Goal: Task Accomplishment & Management: Manage account settings

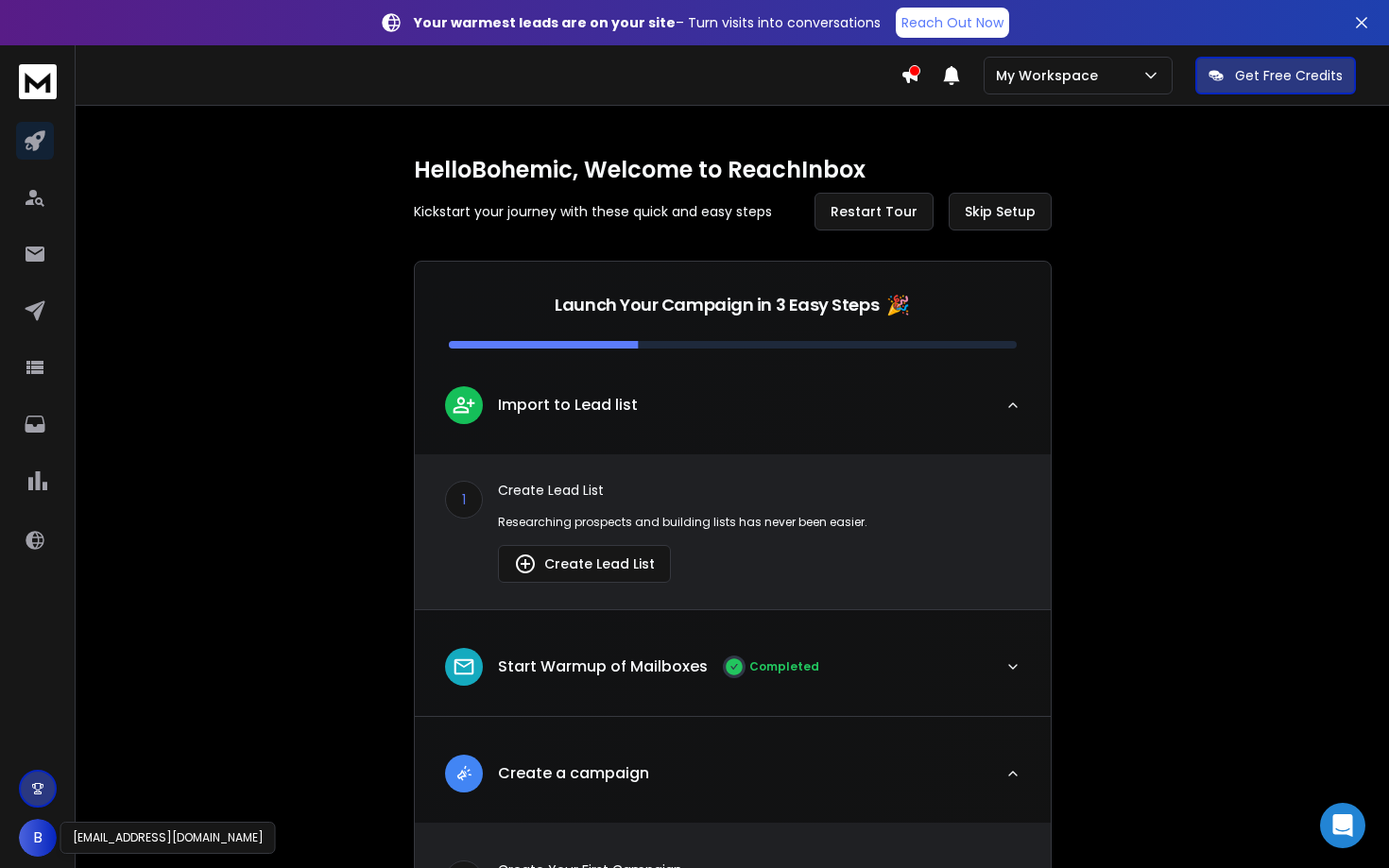
click at [42, 830] on span "B" at bounding box center [37, 838] width 37 height 37
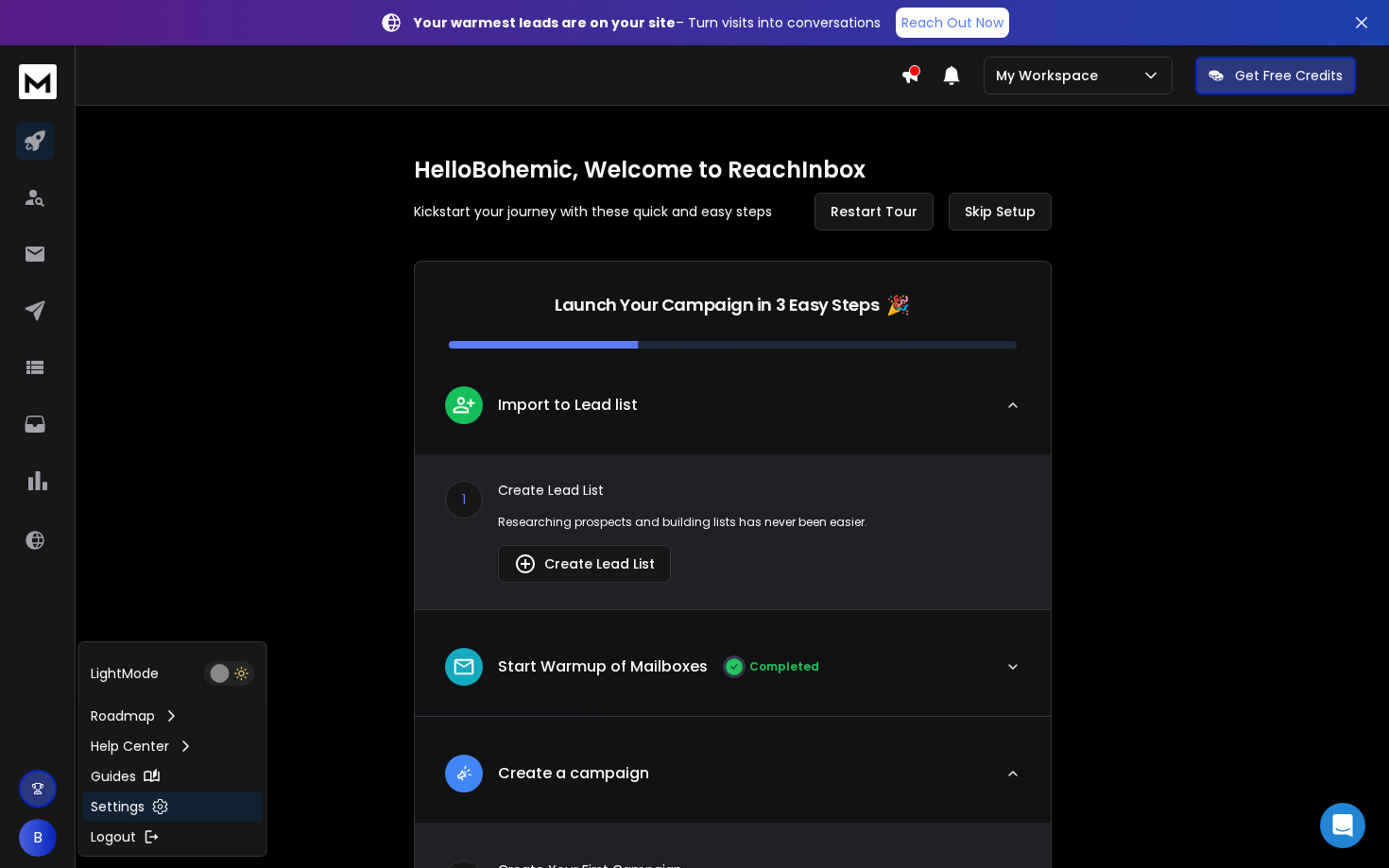
click at [132, 793] on div "Settings" at bounding box center [173, 806] width 180 height 30
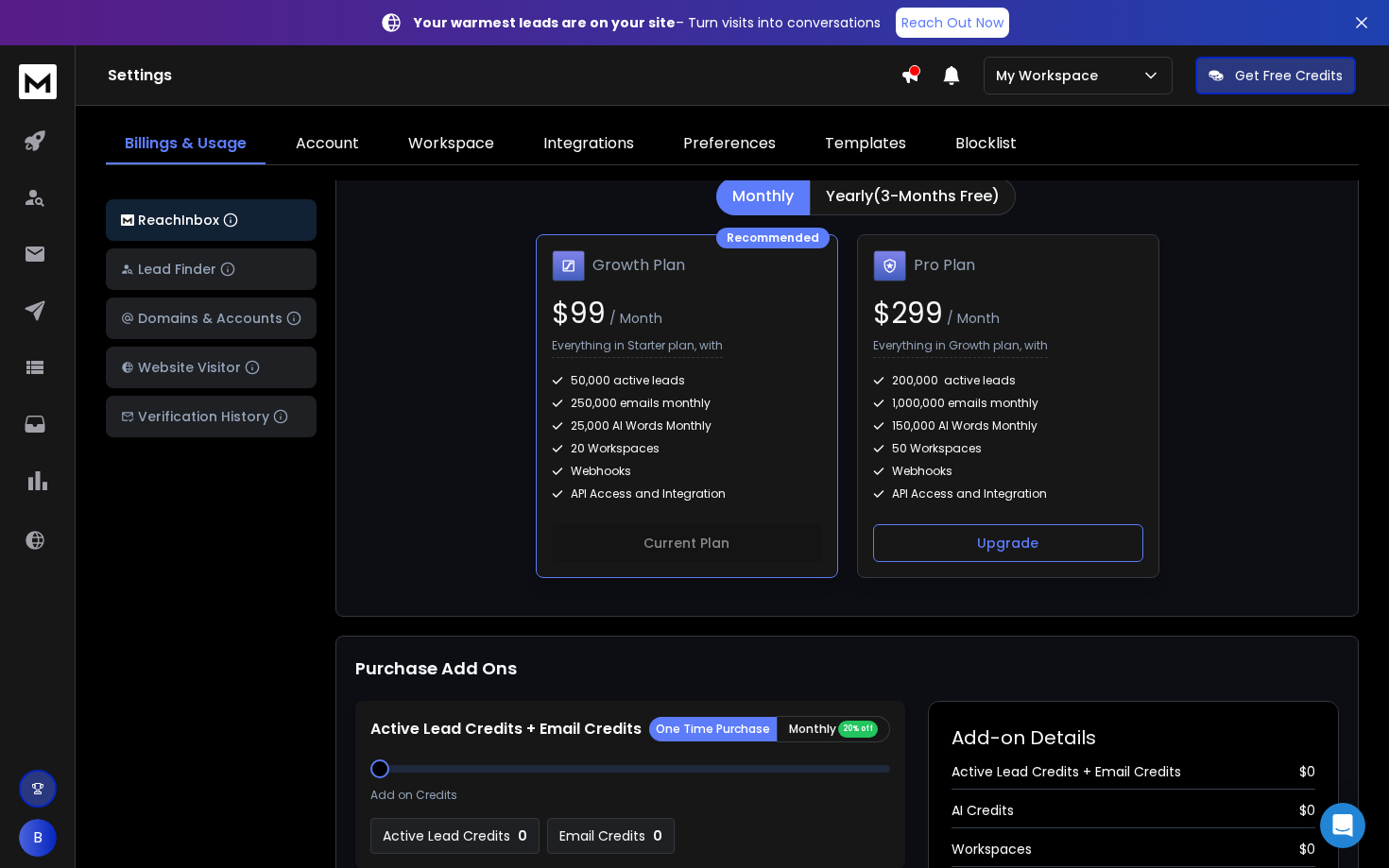
scroll to position [440, 0]
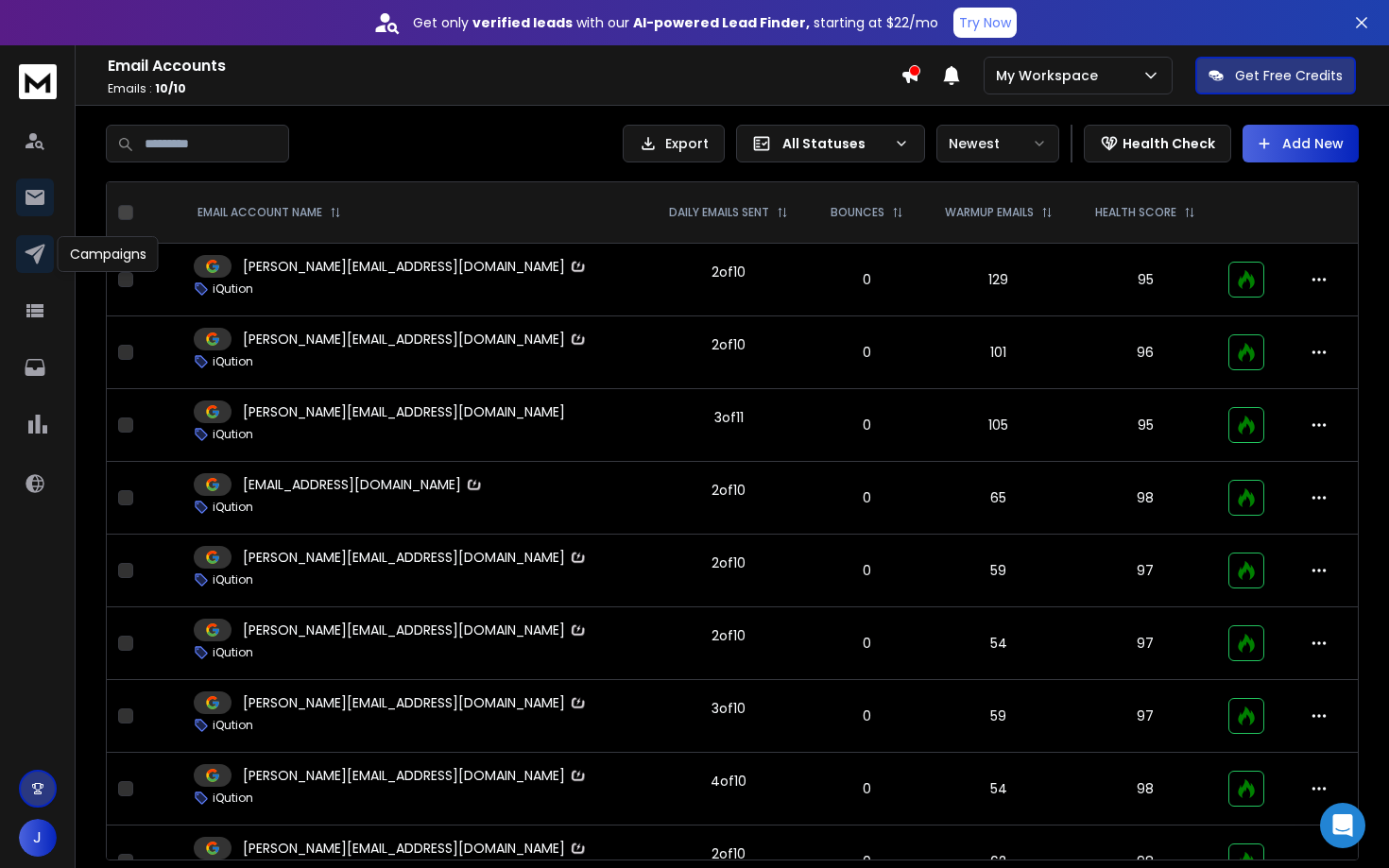
click at [35, 251] on icon at bounding box center [34, 253] width 20 height 20
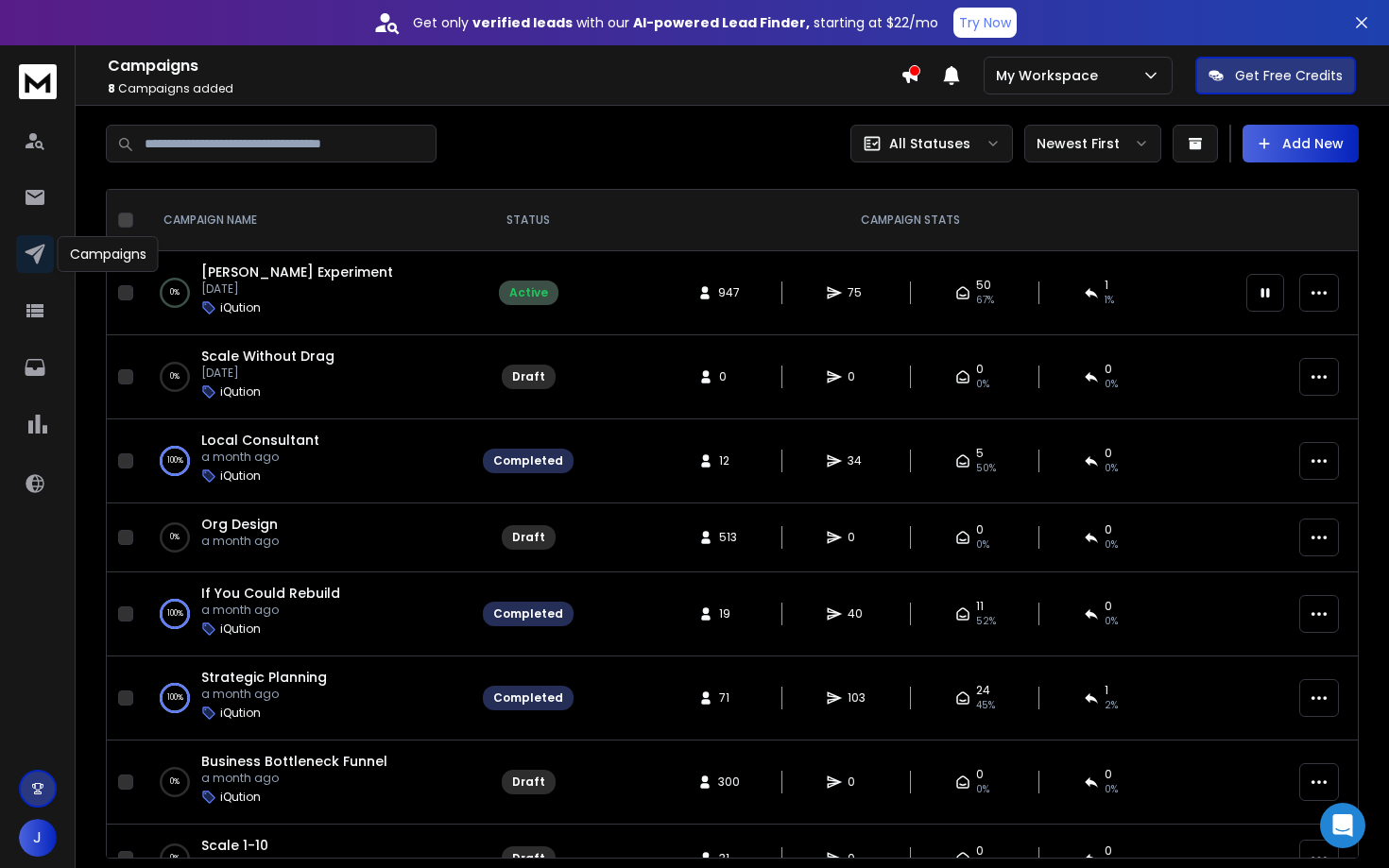
click at [282, 283] on p "2 days ago" at bounding box center [297, 289] width 192 height 15
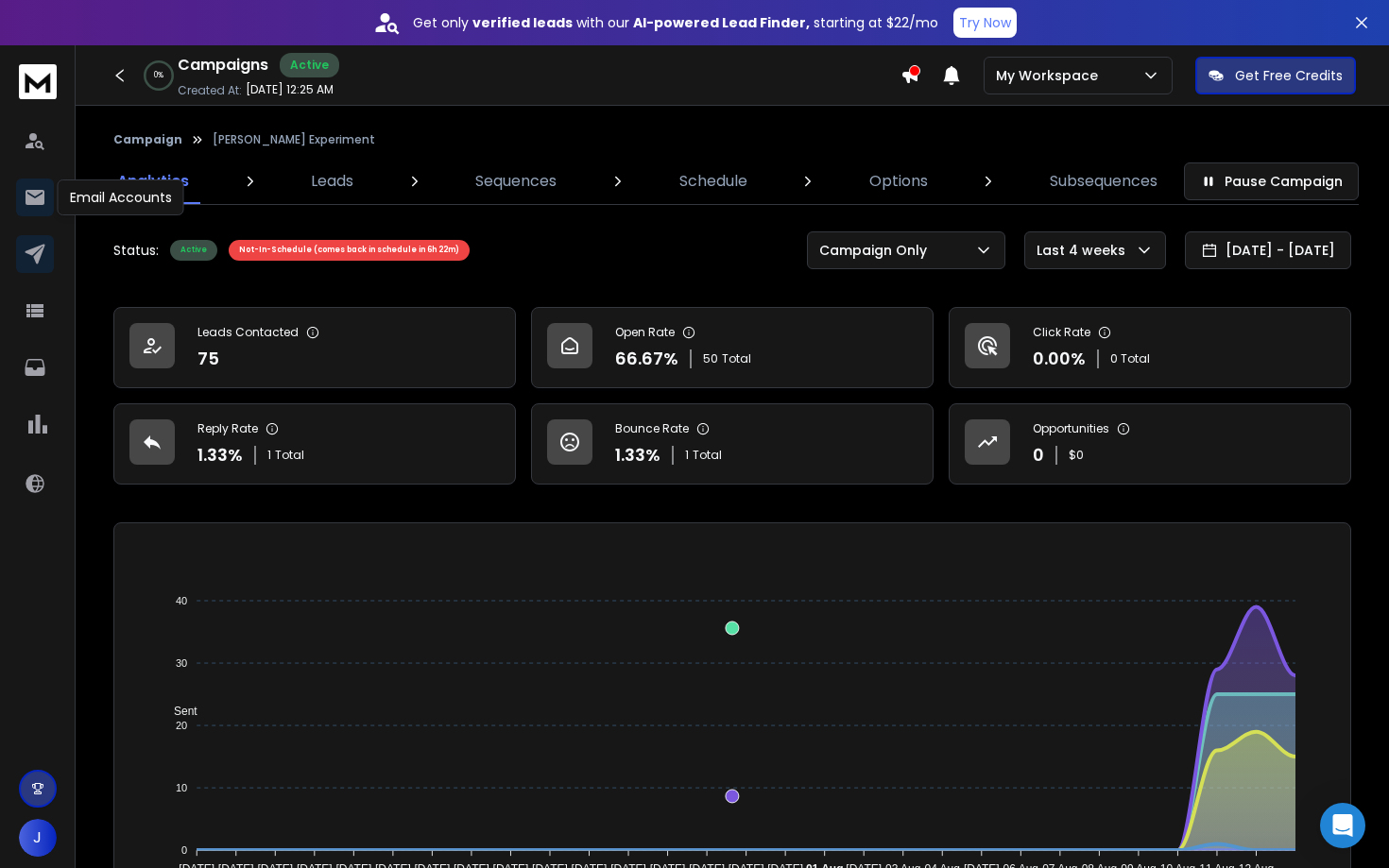
click at [28, 192] on icon at bounding box center [34, 196] width 19 height 15
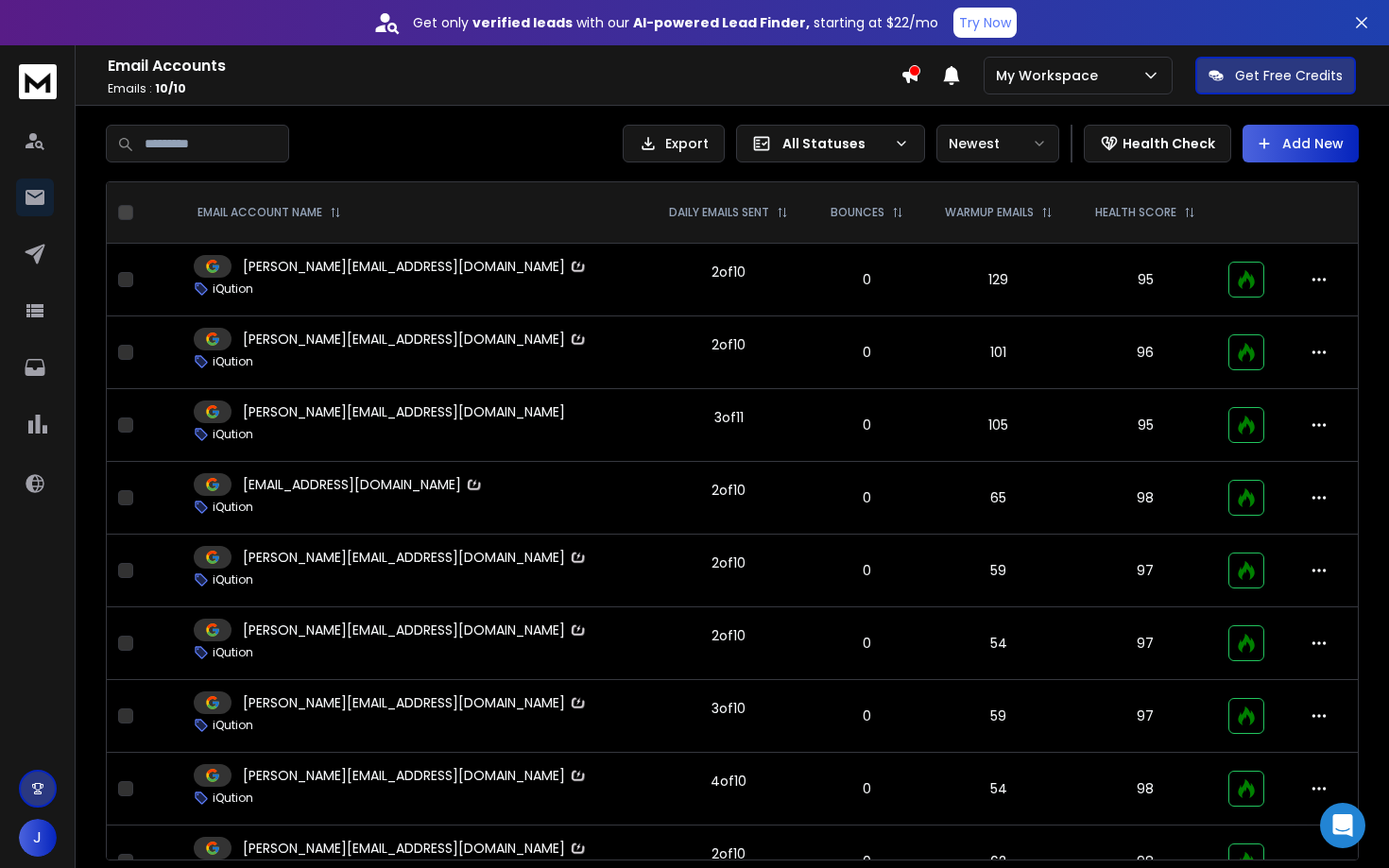
click at [424, 437] on div "iQution" at bounding box center [415, 434] width 442 height 15
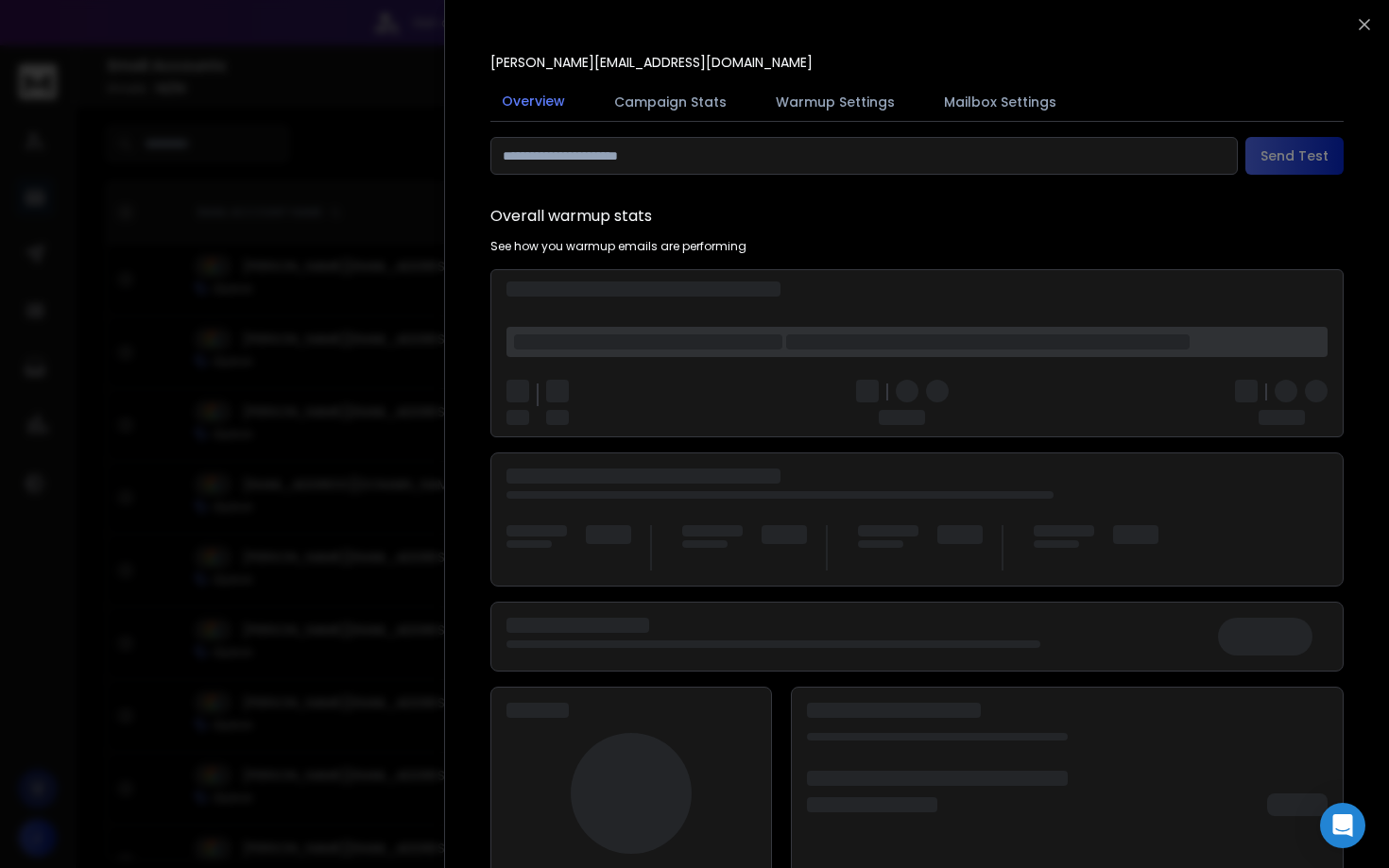
click at [349, 392] on div at bounding box center [694, 434] width 1389 height 868
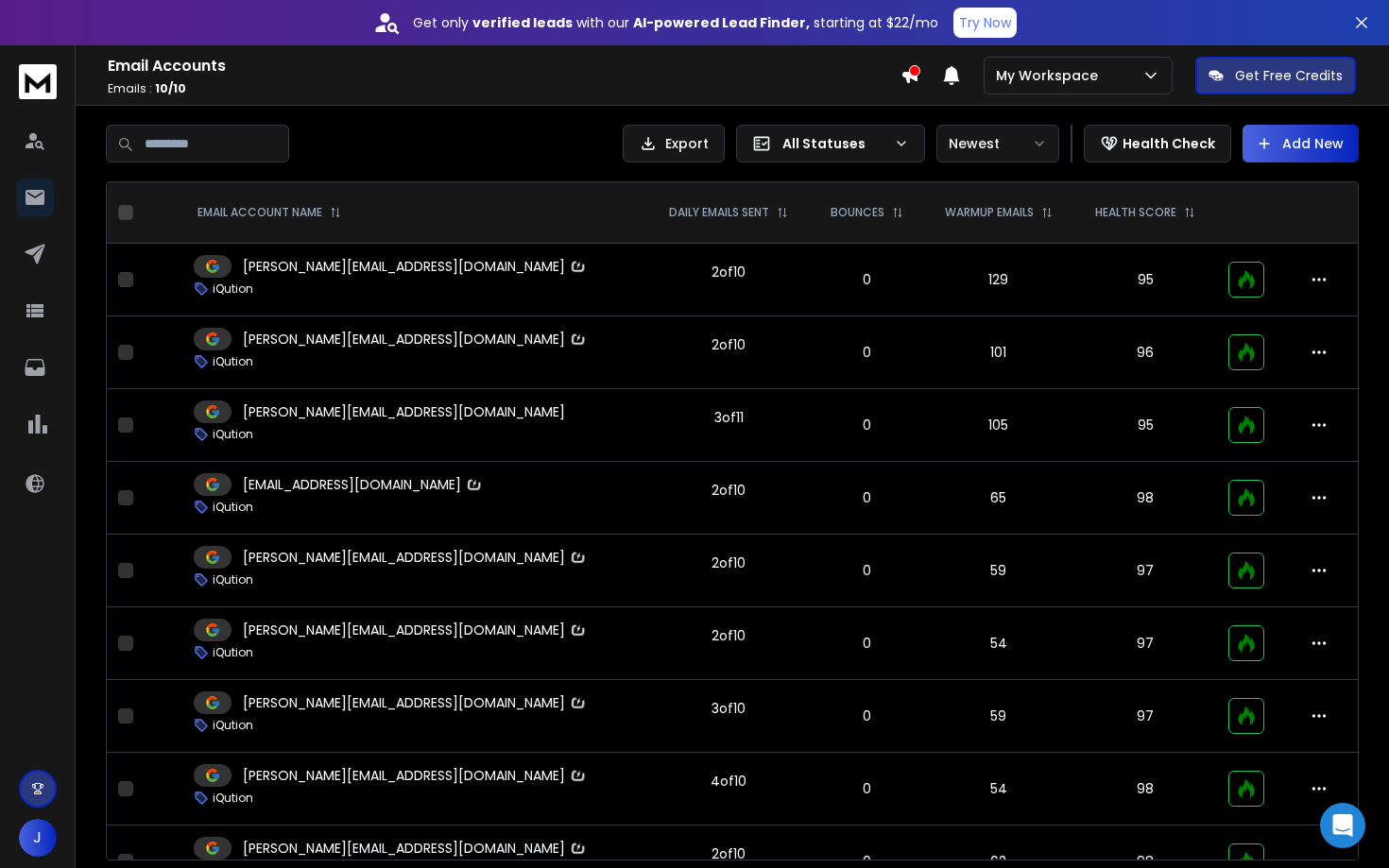
click at [386, 329] on div "donna@iqutionco.com" at bounding box center [390, 339] width 394 height 23
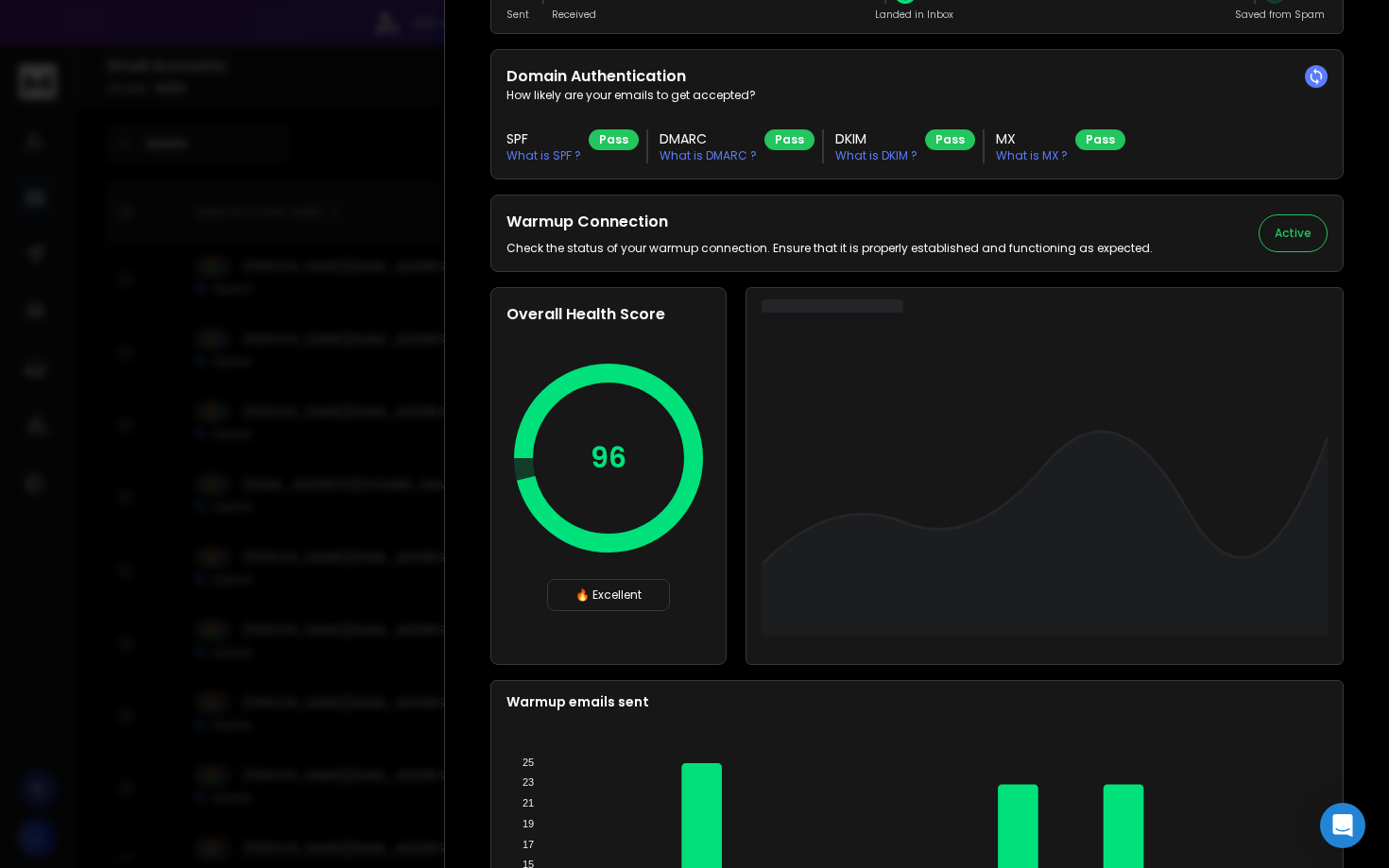
click at [984, 619] on icon at bounding box center [1044, 534] width 566 height 204
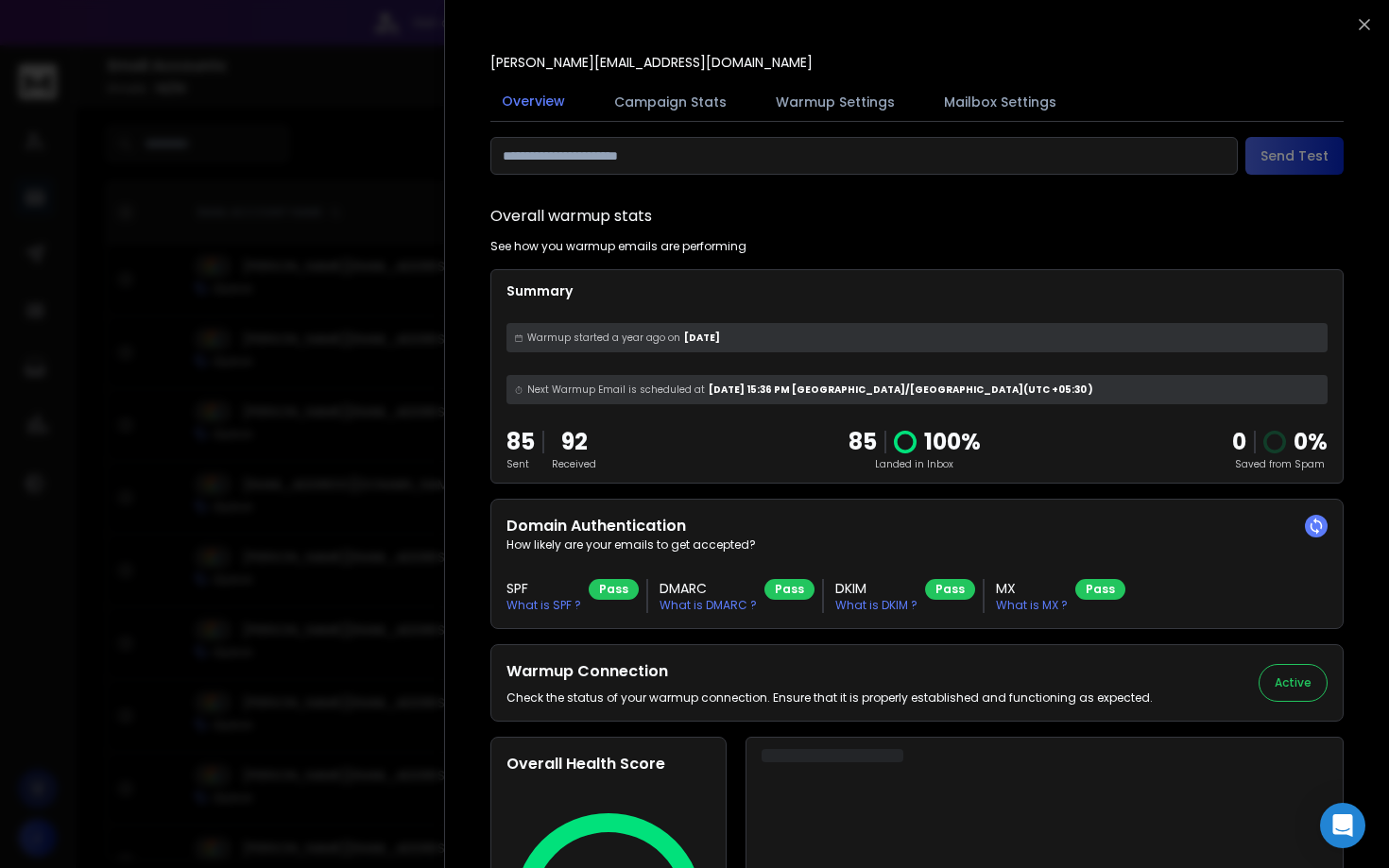
click at [1005, 91] on button "Mailbox Settings" at bounding box center [1001, 102] width 136 height 41
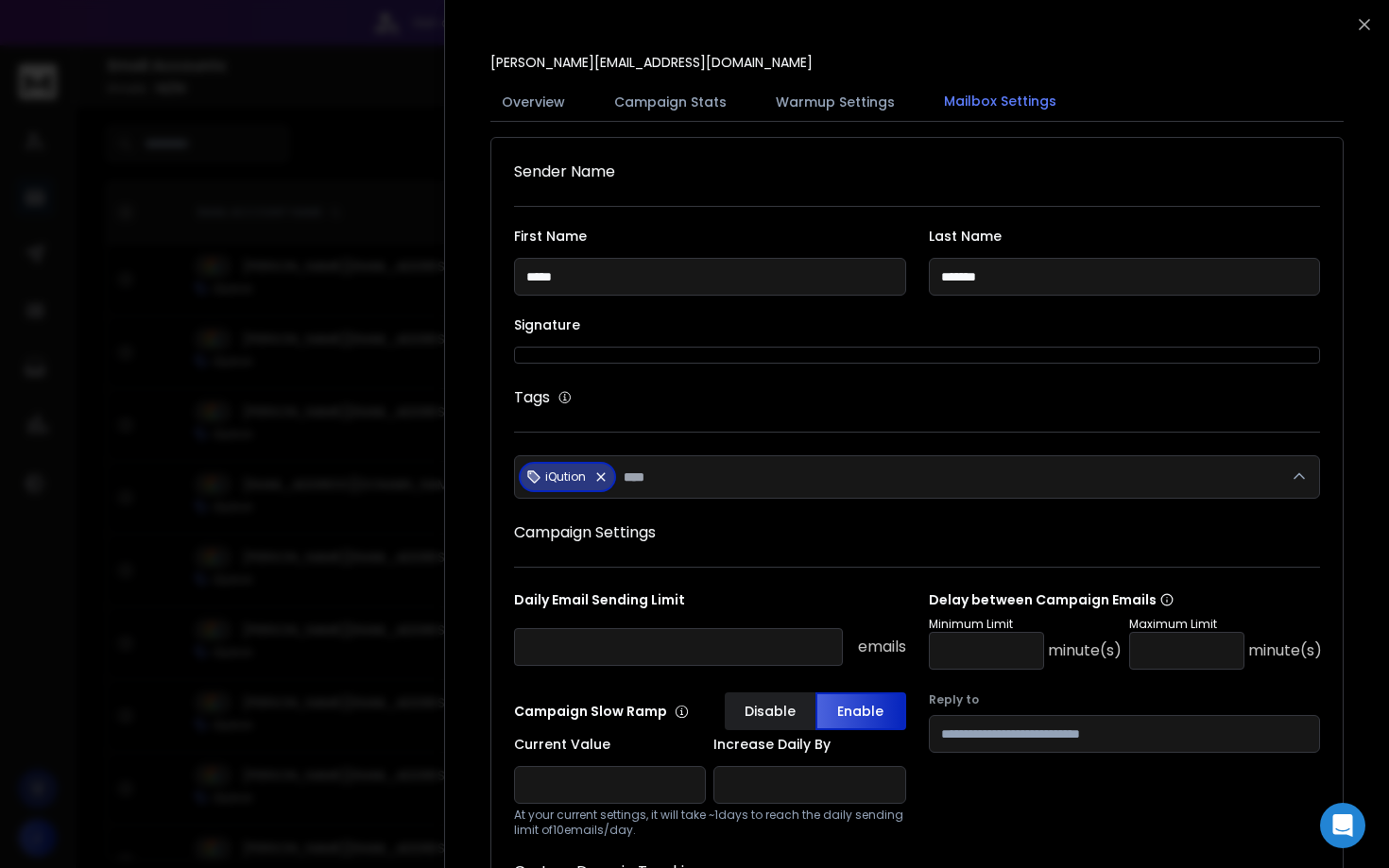
click at [785, 98] on button "Warmup Settings" at bounding box center [835, 102] width 141 height 41
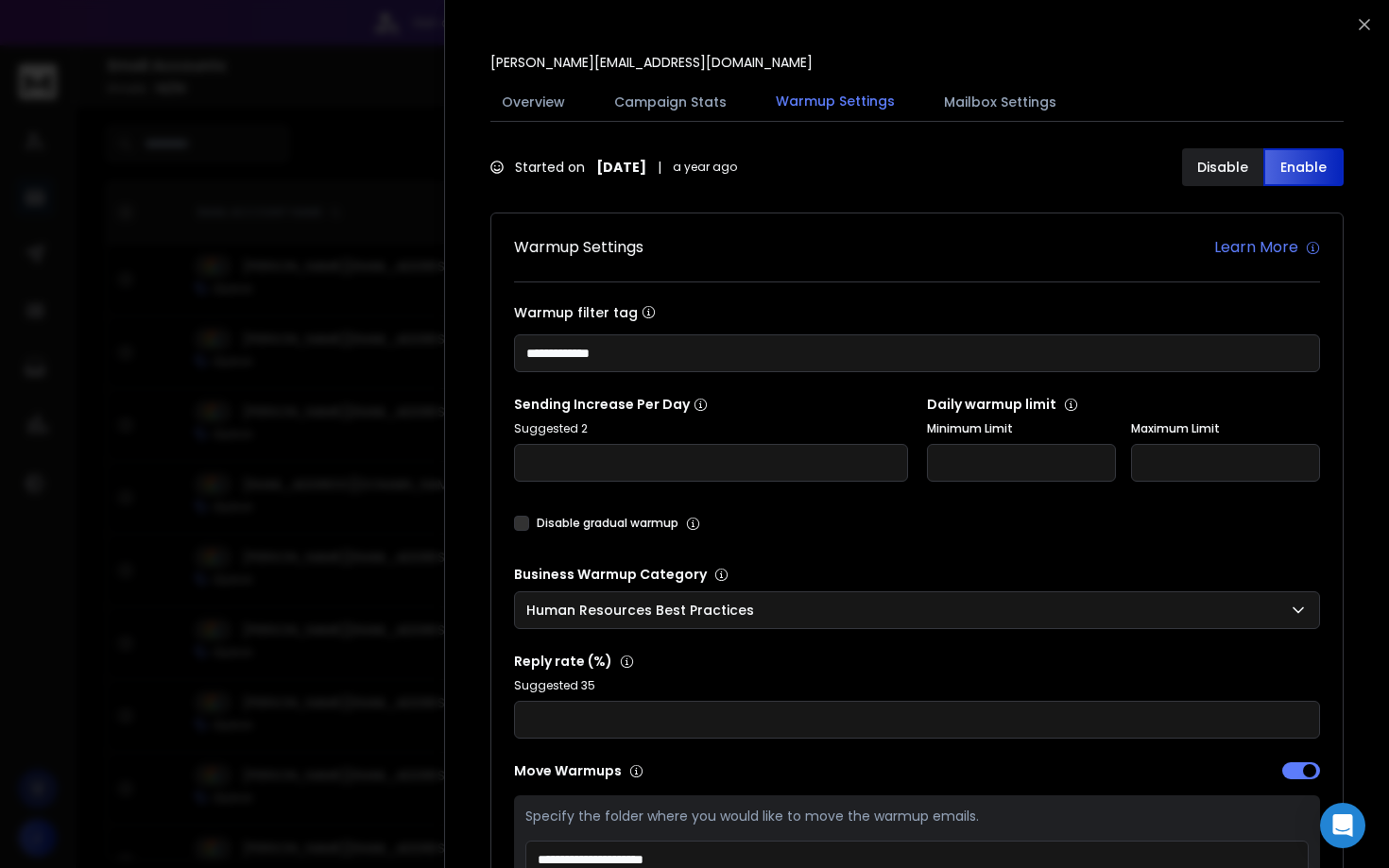
click at [537, 93] on button "Overview" at bounding box center [533, 102] width 86 height 41
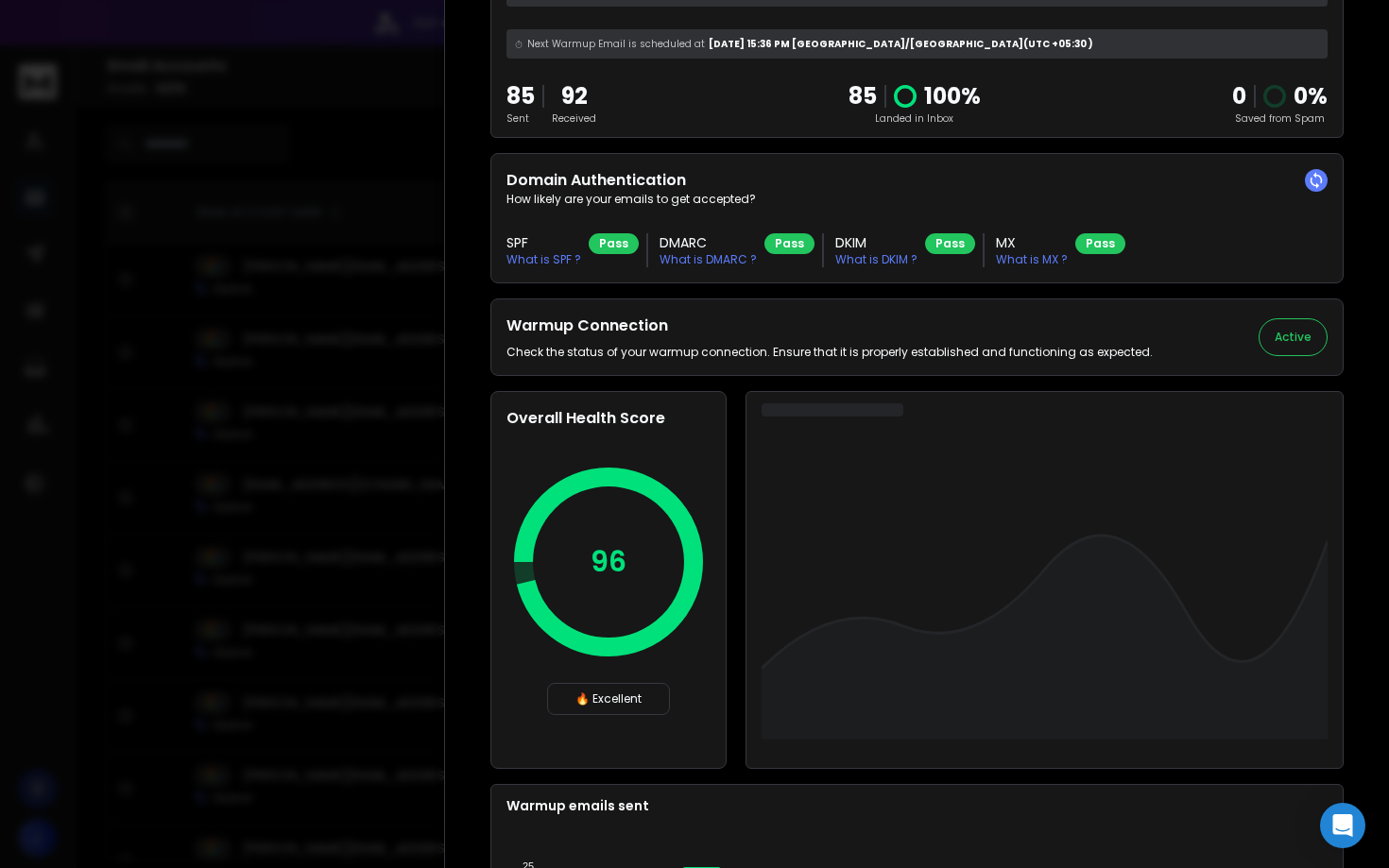
scroll to position [726, 0]
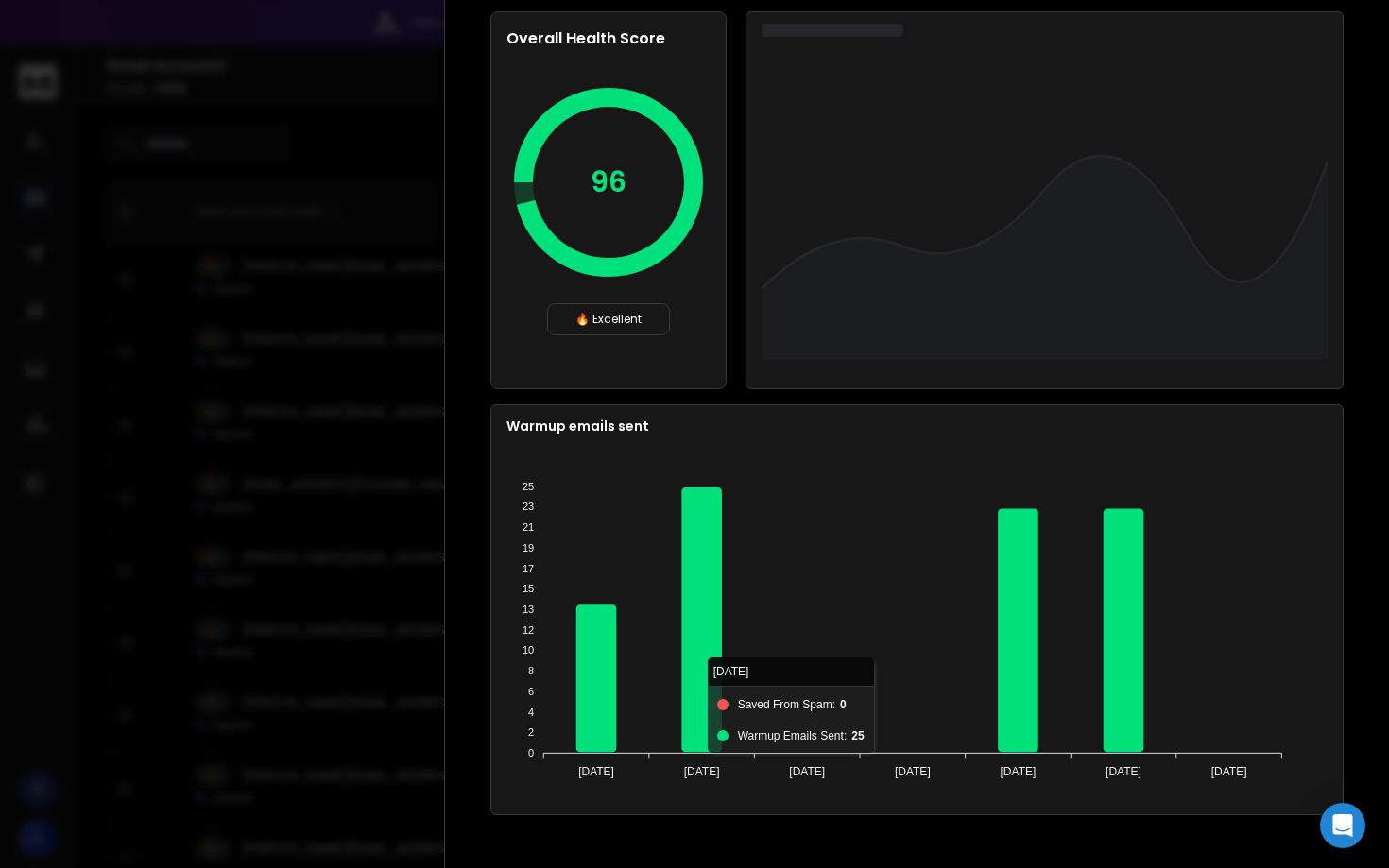
click at [375, 635] on div at bounding box center [694, 434] width 1389 height 868
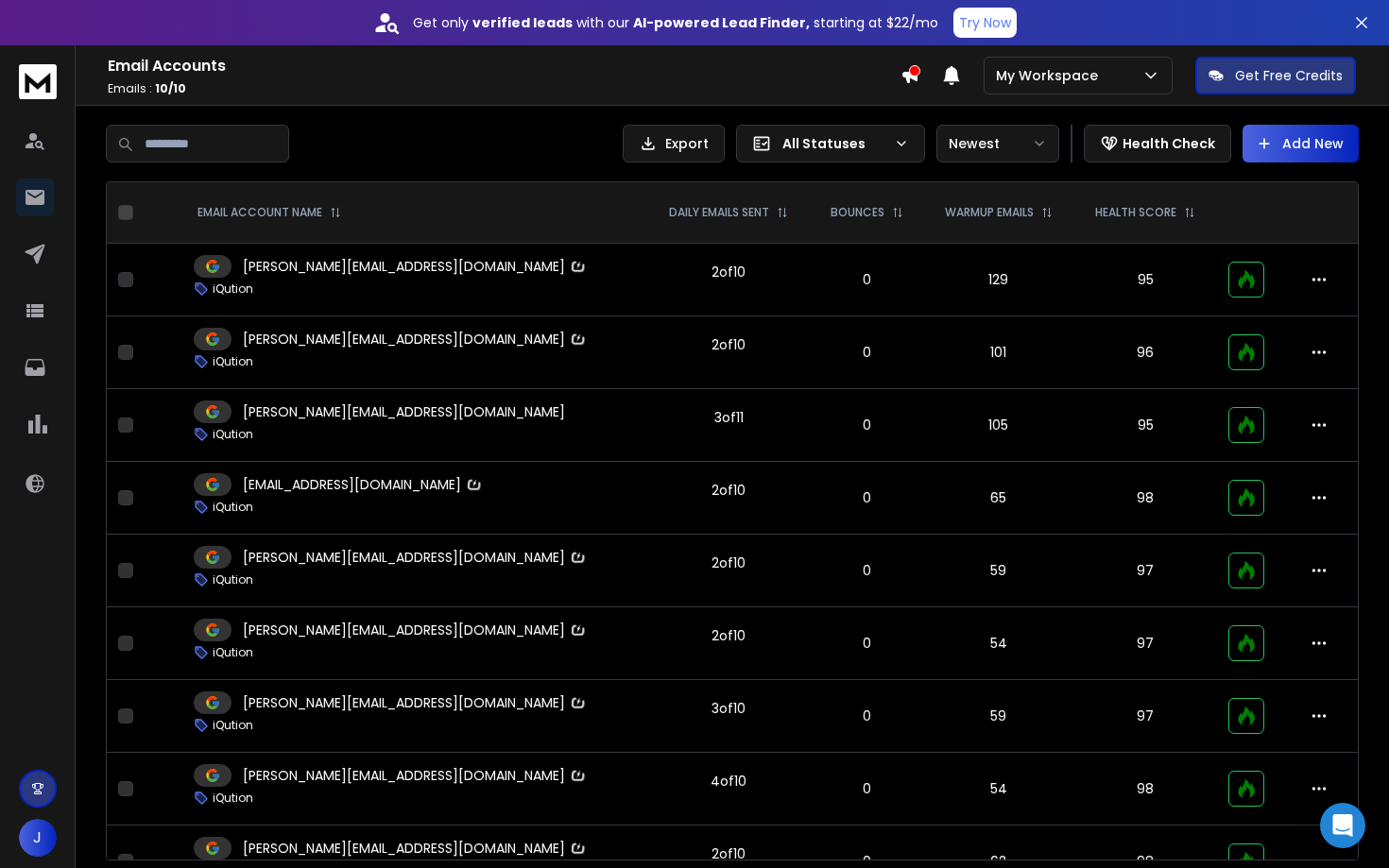
scroll to position [126, 0]
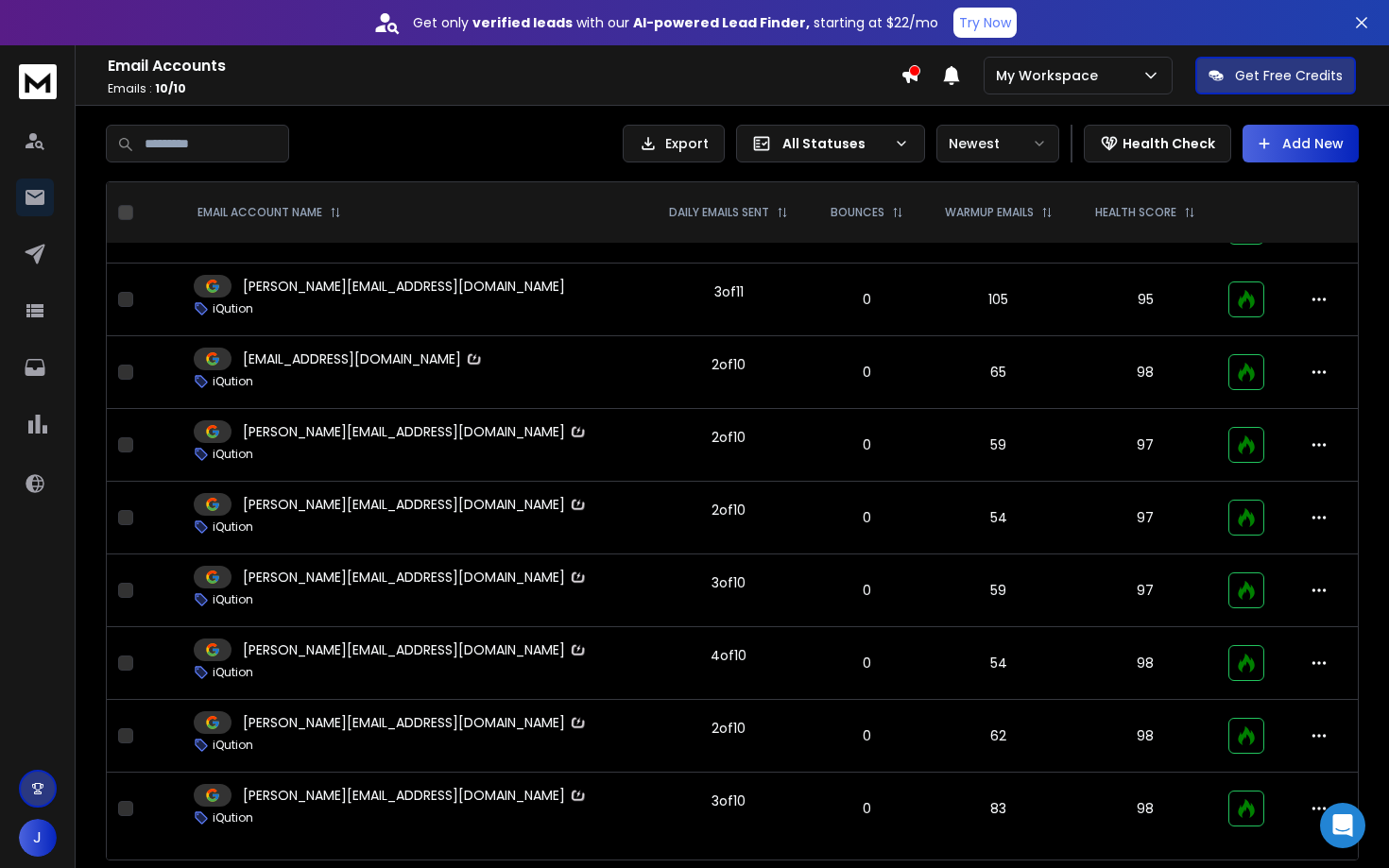
click at [386, 575] on p "maggie@iqutionconsulting.com" at bounding box center [415, 577] width 345 height 20
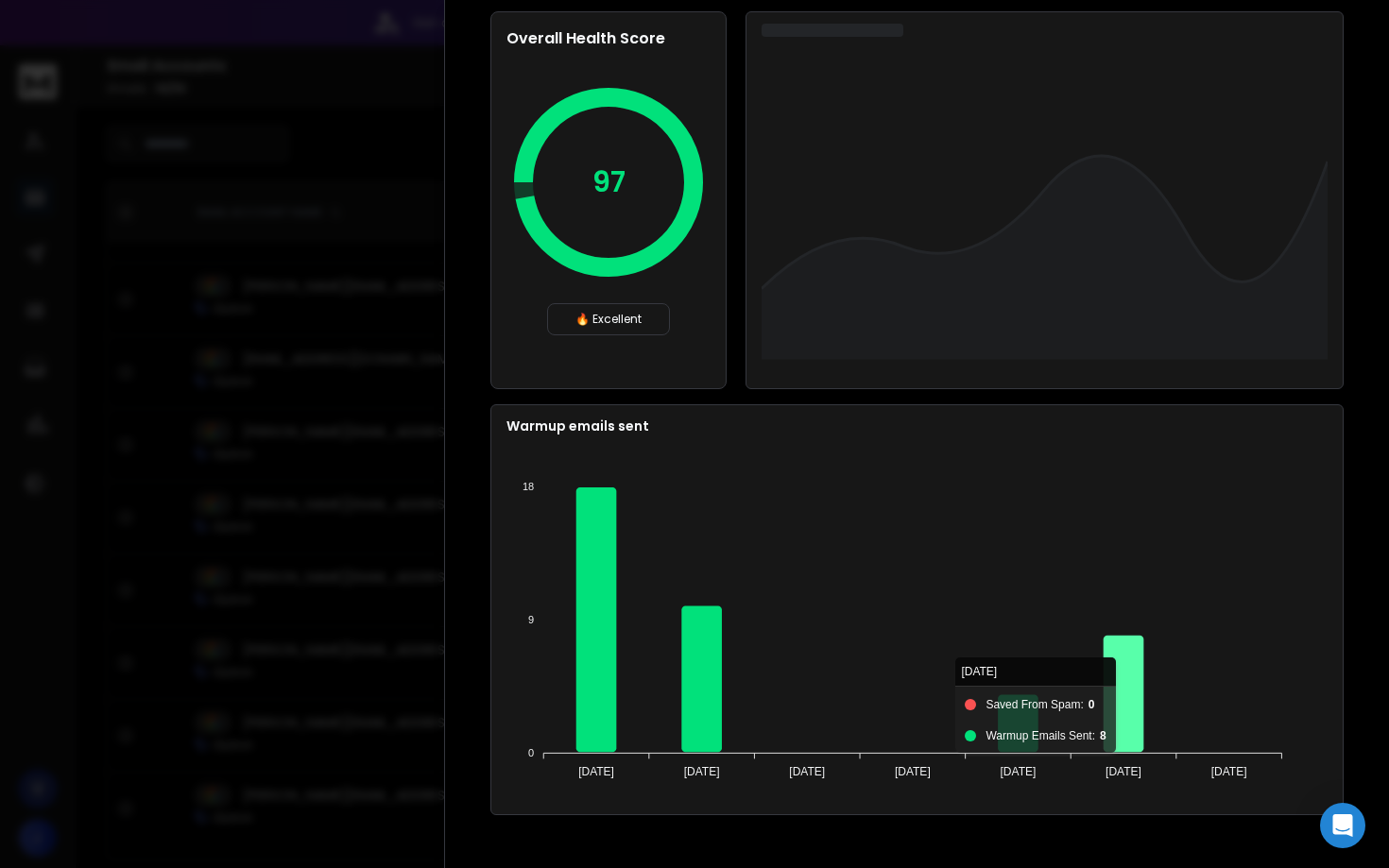
scroll to position [0, 0]
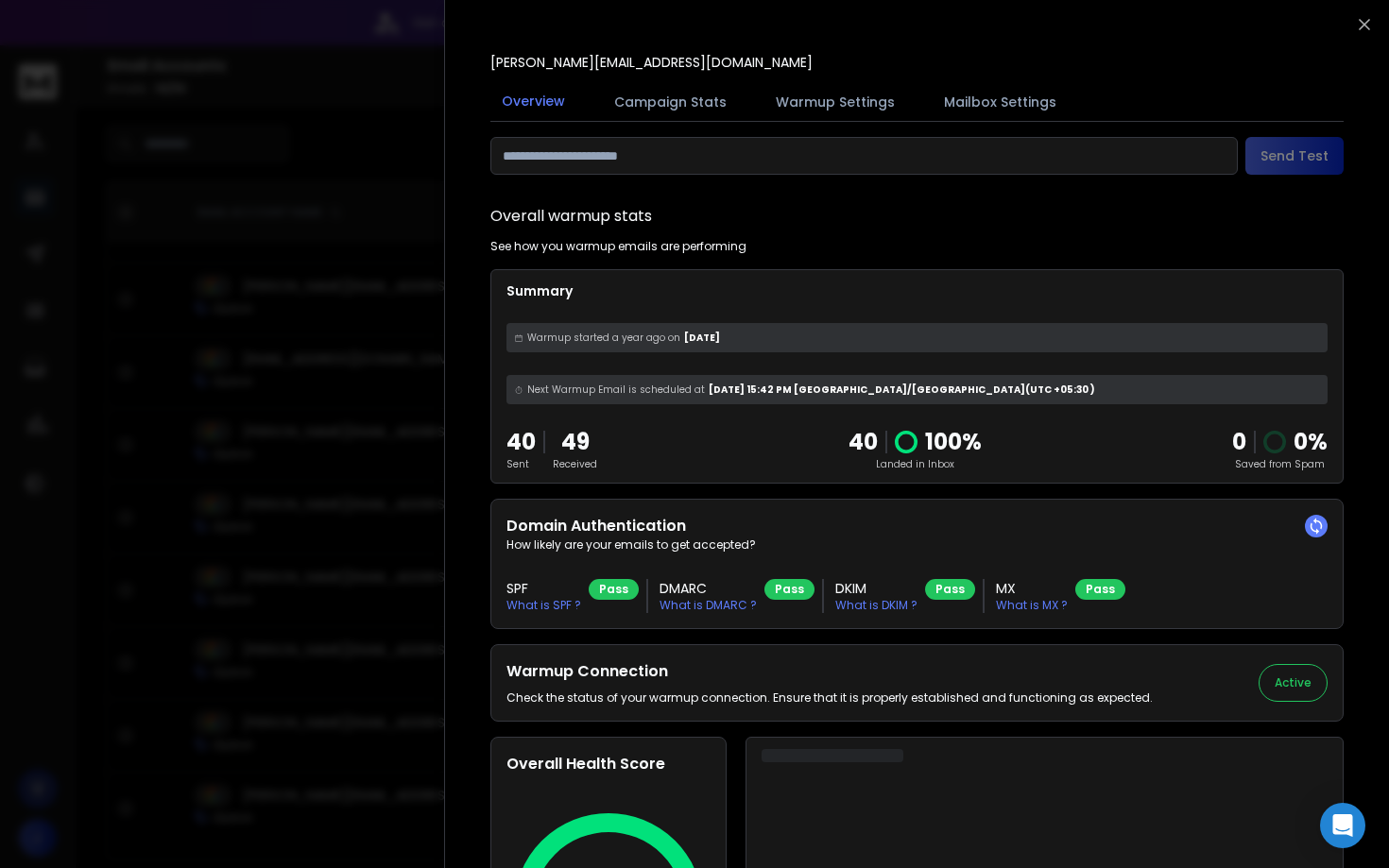
click at [862, 82] on button "Warmup Settings" at bounding box center [835, 102] width 141 height 41
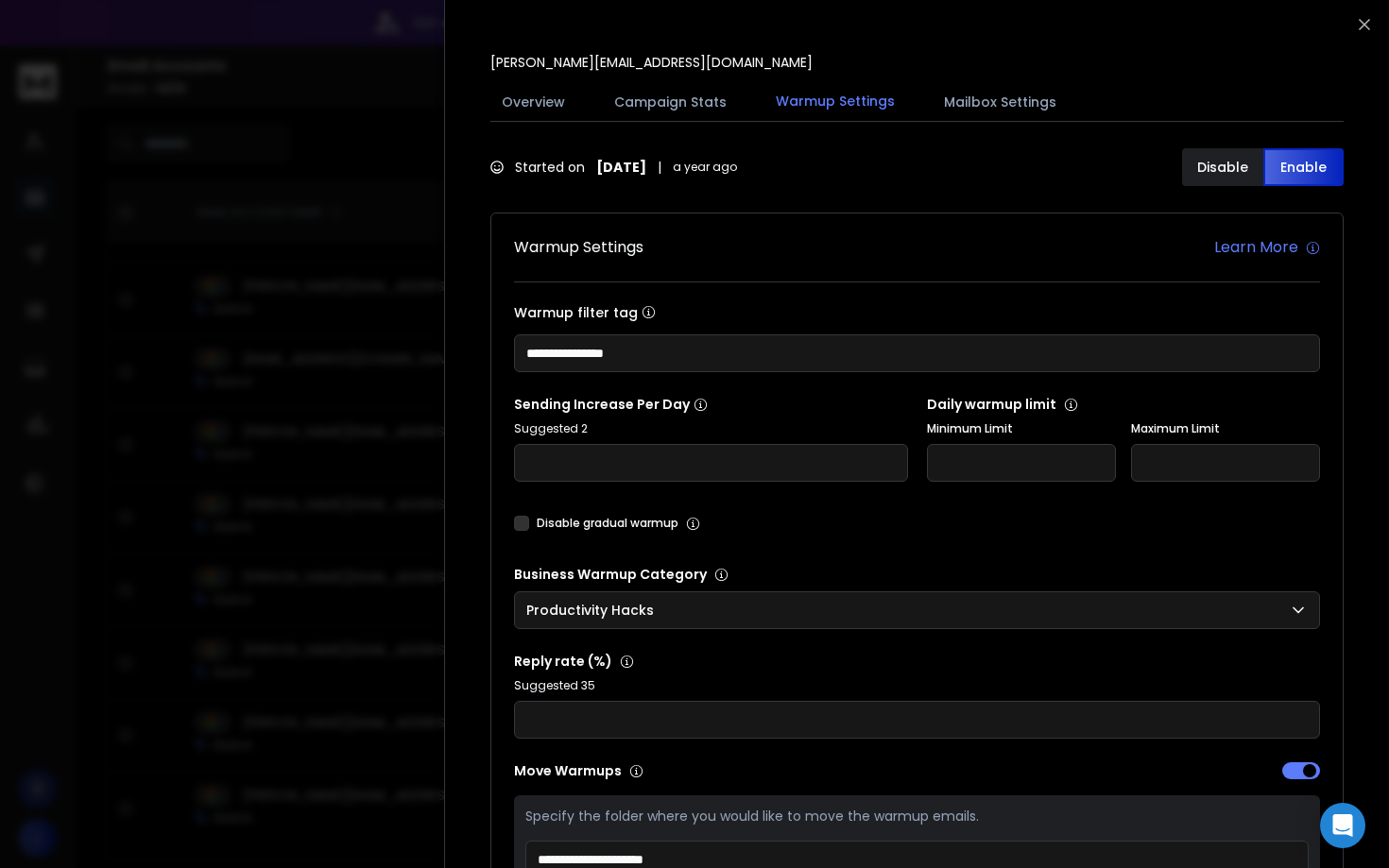
click at [554, 101] on button "Overview" at bounding box center [533, 102] width 86 height 41
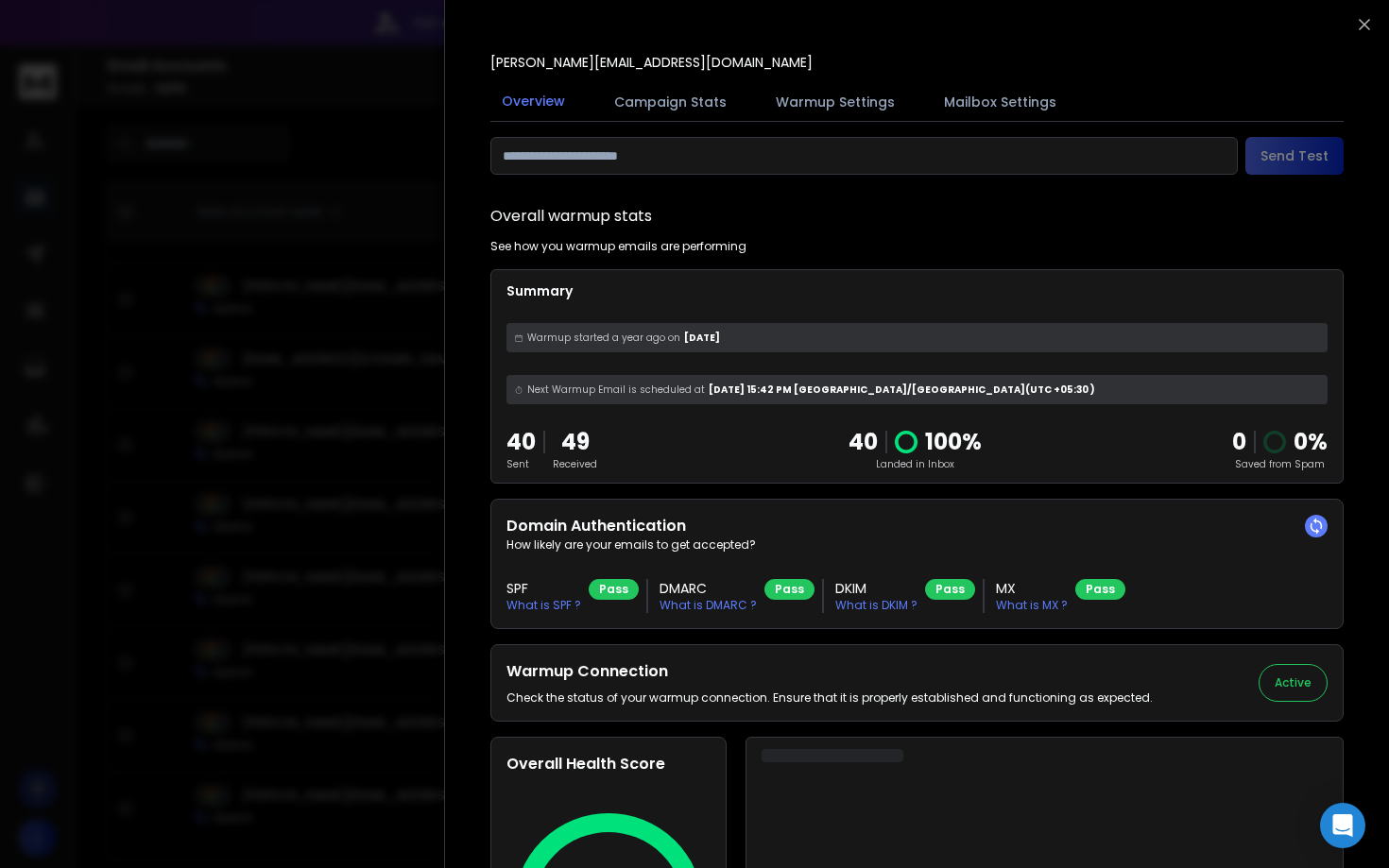
click at [834, 88] on button "Warmup Settings" at bounding box center [835, 102] width 141 height 41
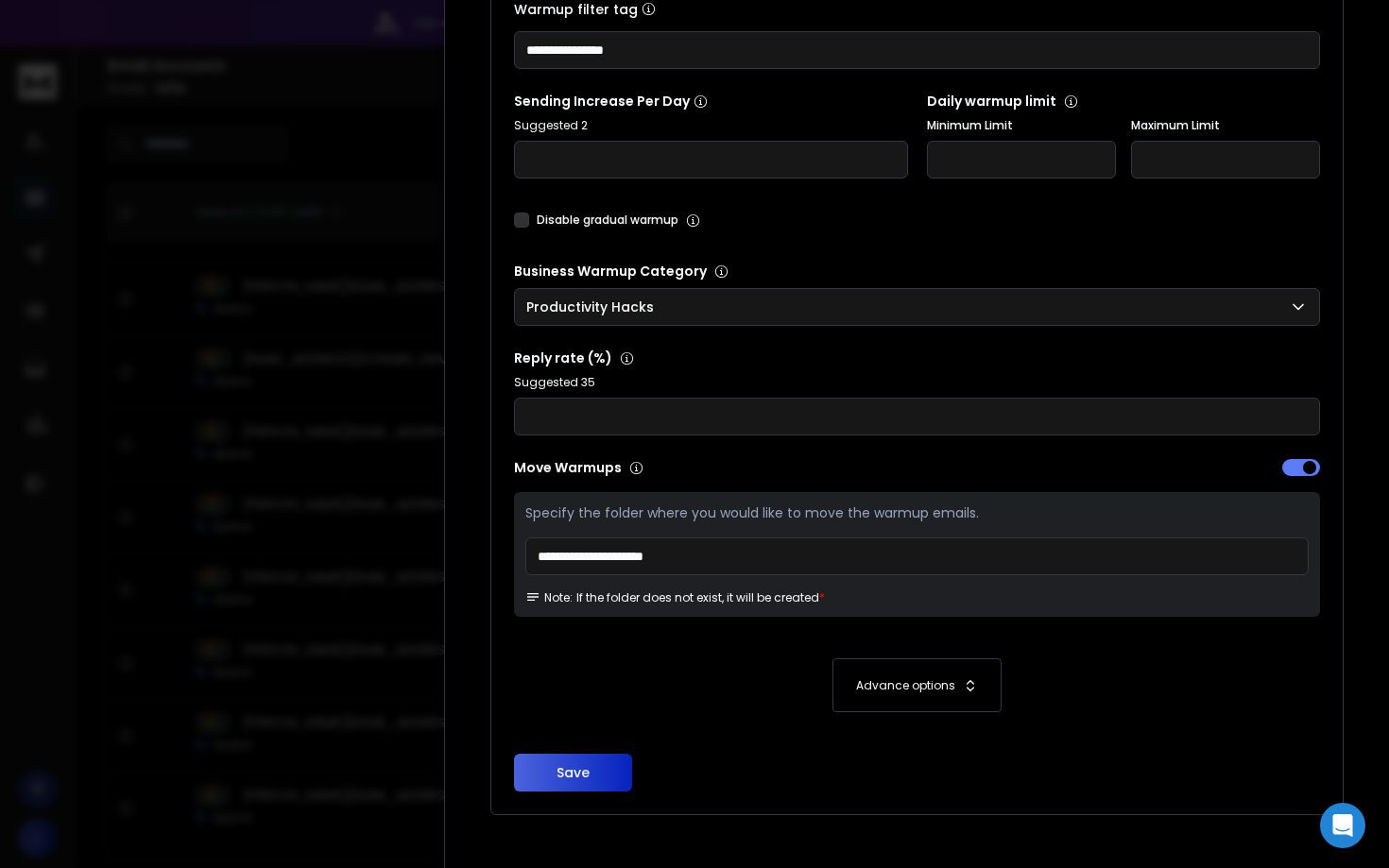
click at [320, 476] on div at bounding box center [694, 434] width 1389 height 868
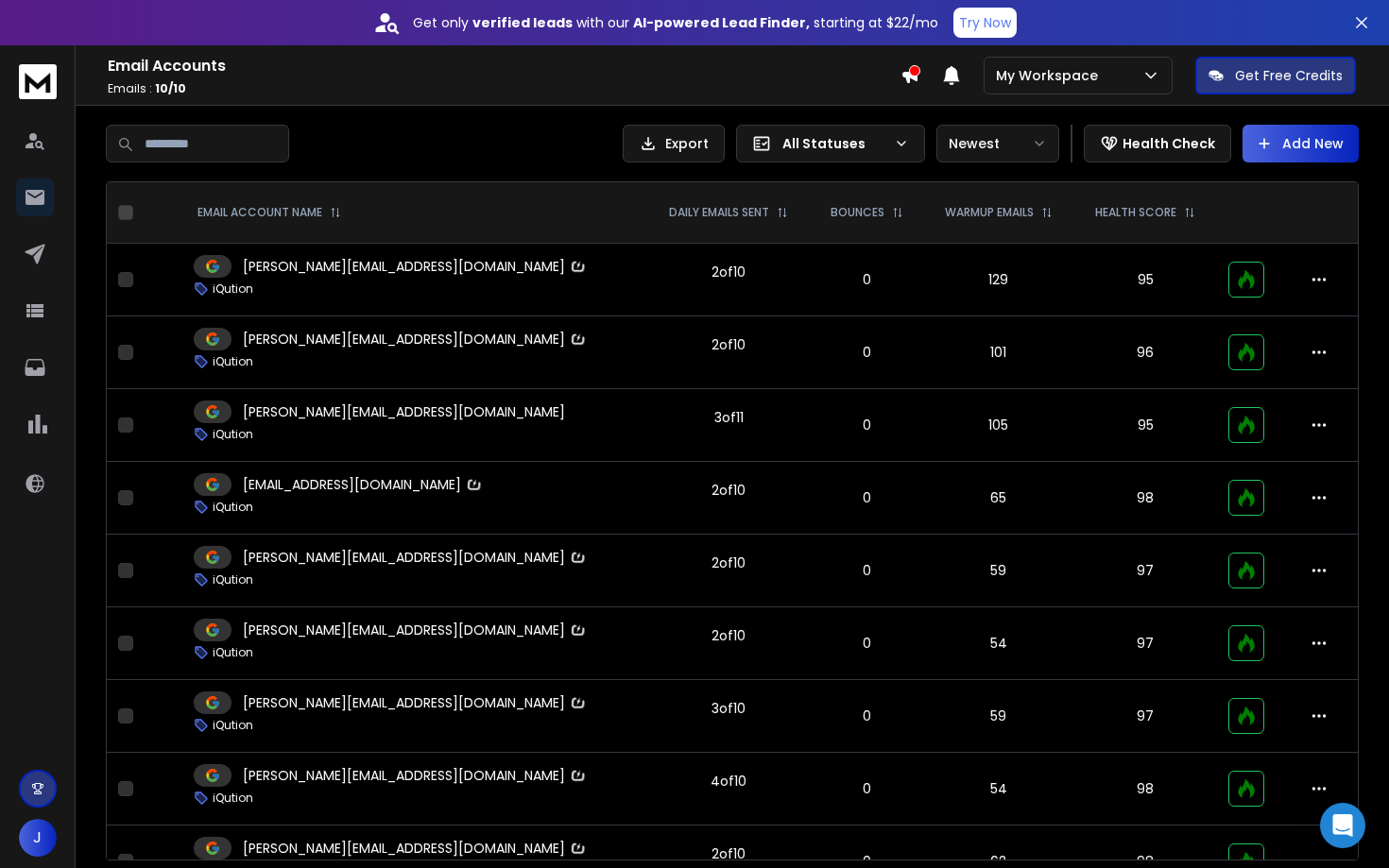
click at [443, 296] on div "iQution" at bounding box center [415, 289] width 442 height 15
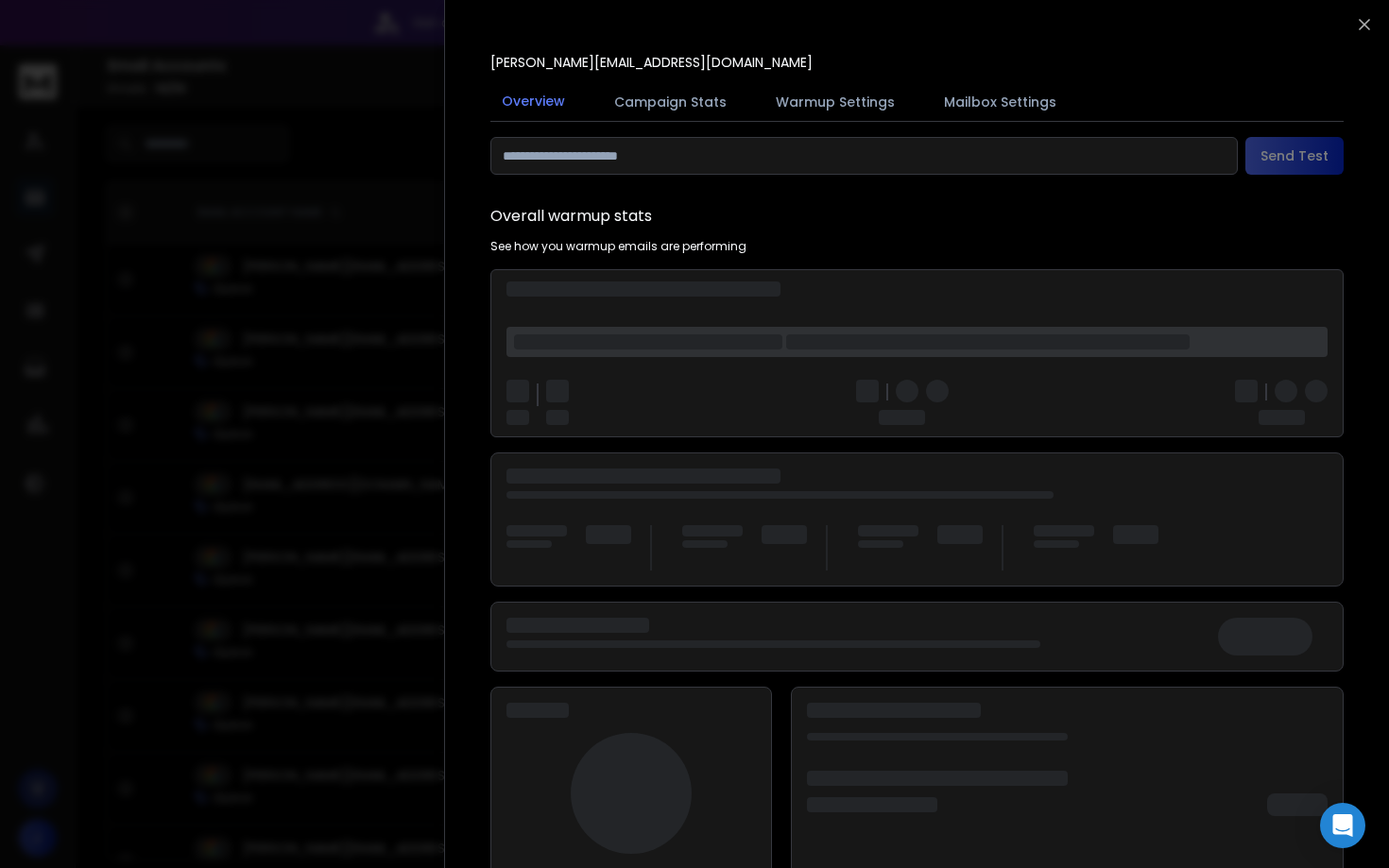
click at [865, 92] on button "Warmup Settings" at bounding box center [835, 102] width 141 height 41
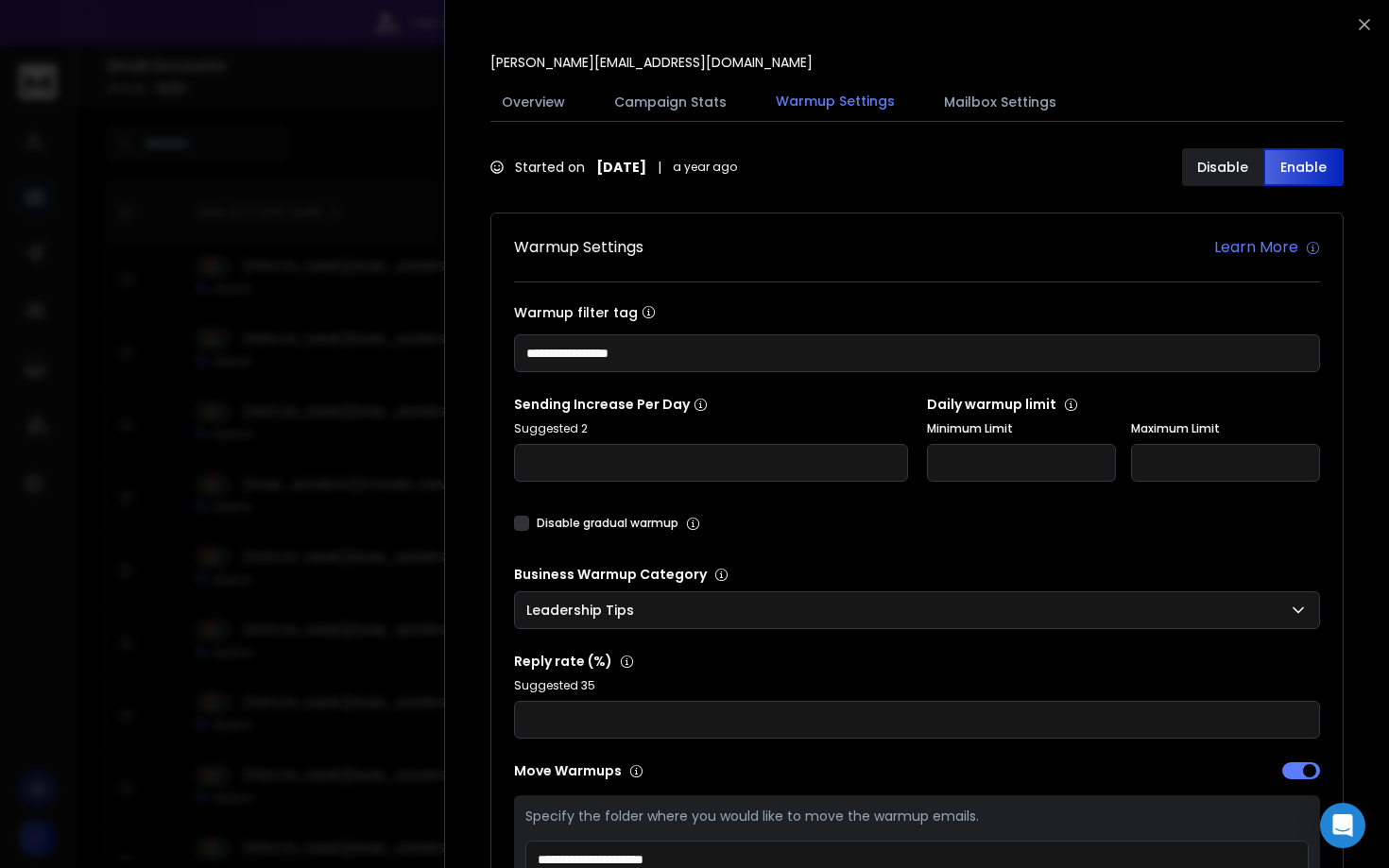
click at [544, 111] on button "Overview" at bounding box center [533, 102] width 86 height 41
